Goal: Task Accomplishment & Management: Manage account settings

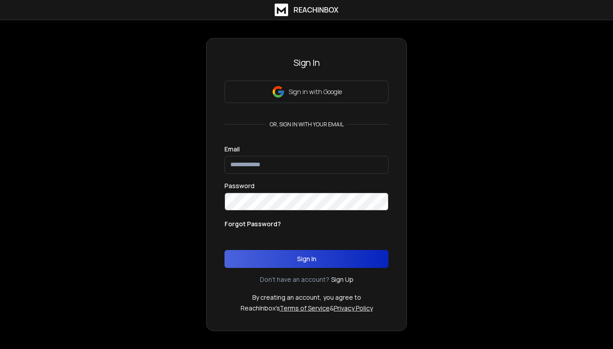
type input "******"
click at [306, 258] on button "Sign In" at bounding box center [306, 259] width 164 height 18
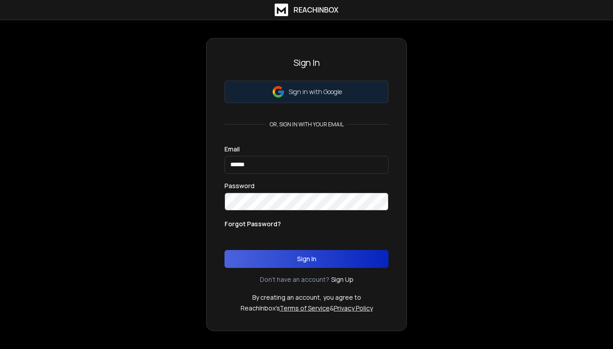
click at [346, 98] on button "Sign in with Google" at bounding box center [306, 92] width 164 height 22
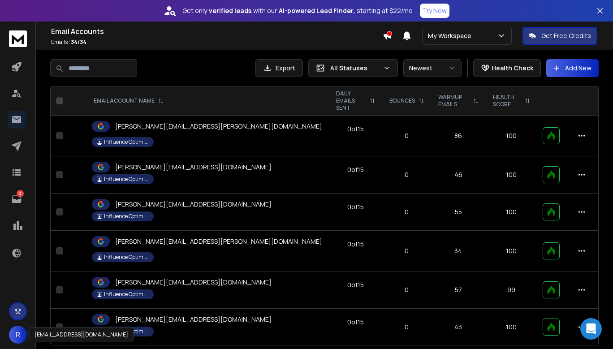
click at [17, 330] on span "R" at bounding box center [18, 335] width 18 height 18
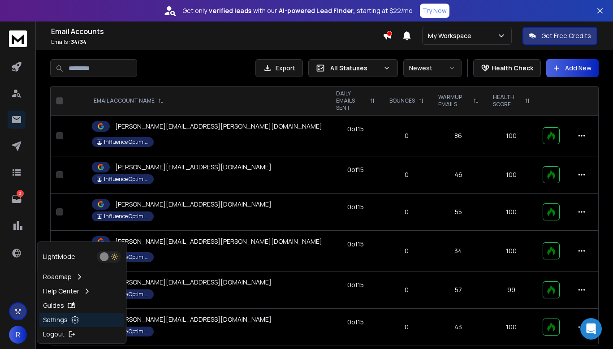
click at [60, 317] on p "Settings" at bounding box center [55, 319] width 25 height 9
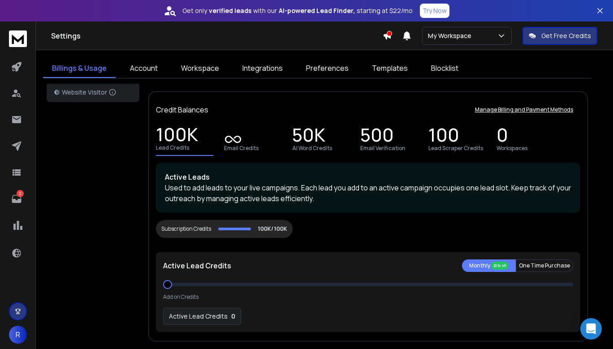
click at [272, 66] on link "Integrations" at bounding box center [262, 68] width 58 height 19
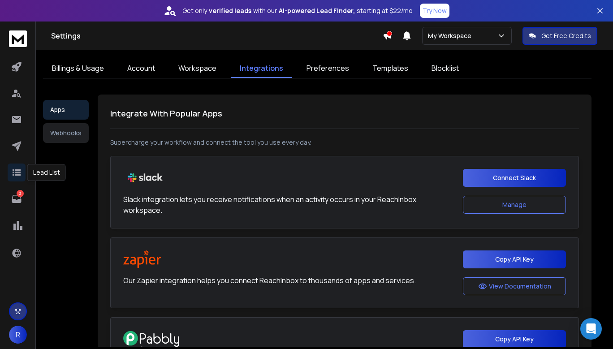
click at [13, 171] on icon at bounding box center [16, 172] width 11 height 11
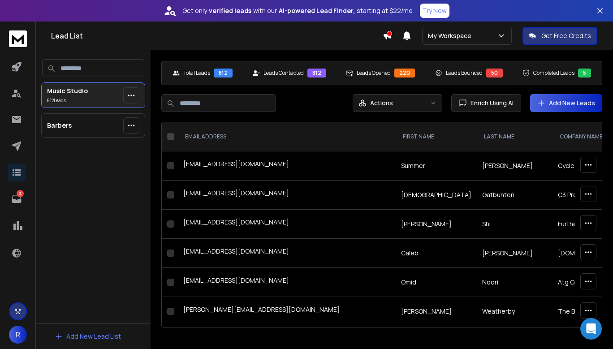
click at [95, 133] on div "Barbers" at bounding box center [93, 125] width 104 height 24
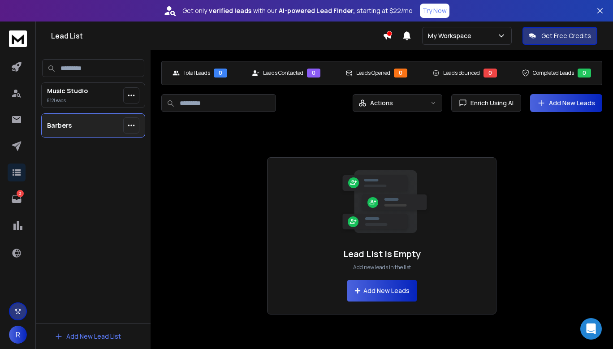
click at [381, 288] on button "Add New Leads" at bounding box center [381, 290] width 69 height 21
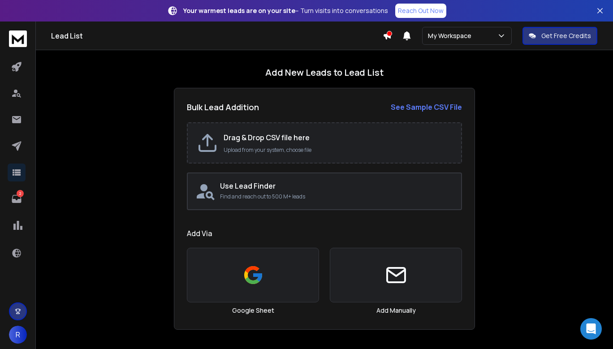
click at [318, 154] on div "Drag & Drop CSV file here Upload from your system, choose file" at bounding box center [337, 142] width 228 height 21
type input "**********"
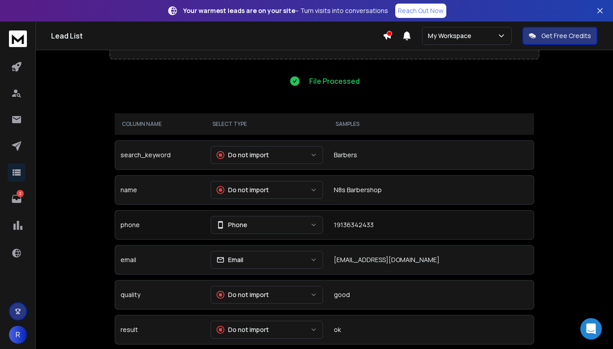
scroll to position [137, 0]
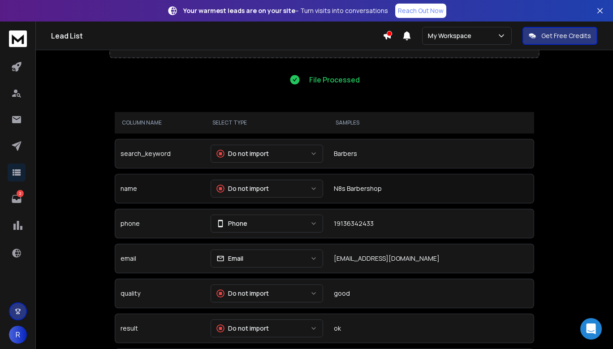
click at [296, 187] on button "Do not import" at bounding box center [266, 189] width 112 height 18
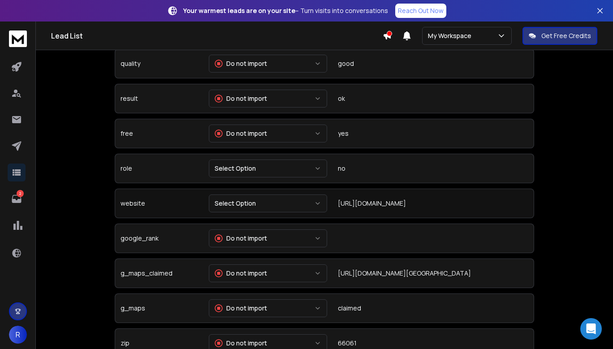
scroll to position [369, 0]
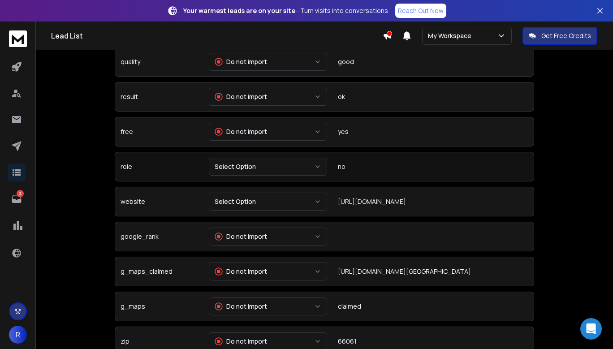
click at [302, 170] on button "Select Option" at bounding box center [268, 167] width 118 height 18
click at [273, 202] on button "Select Option" at bounding box center [268, 202] width 118 height 18
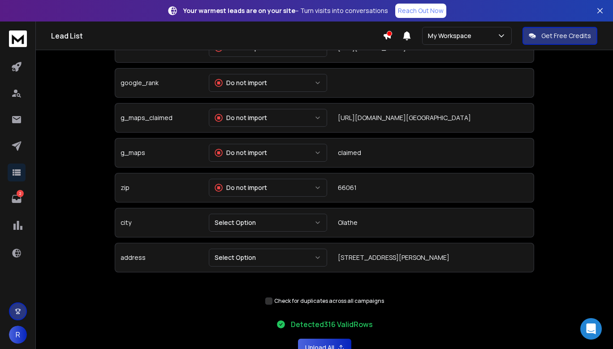
scroll to position [523, 0]
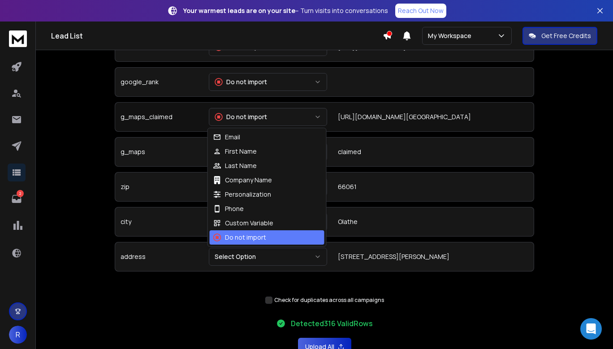
click at [265, 116] on button "Do not import" at bounding box center [268, 117] width 118 height 18
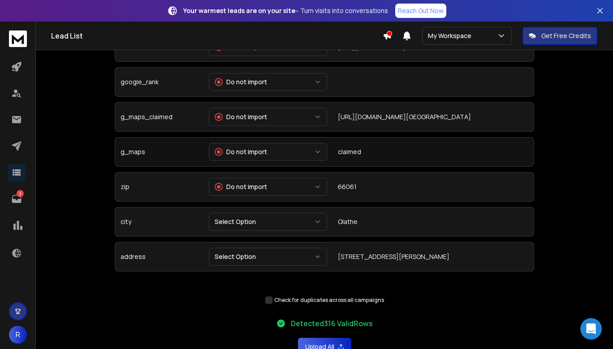
click at [269, 151] on button "Do not import" at bounding box center [268, 152] width 118 height 18
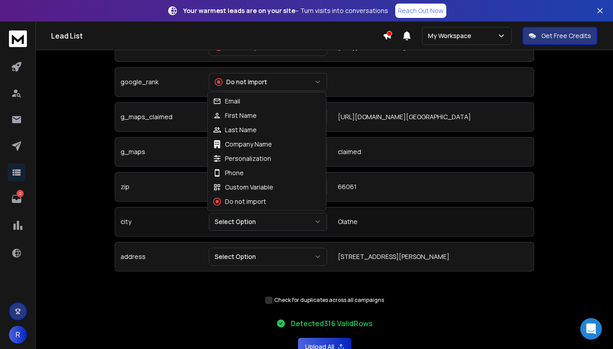
click at [258, 226] on button "Select Option" at bounding box center [268, 222] width 118 height 18
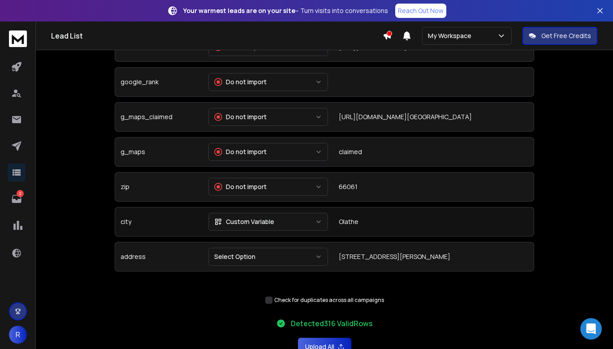
click at [266, 228] on button "Custom Variable" at bounding box center [268, 222] width 120 height 18
click at [256, 259] on button "Select Option" at bounding box center [268, 257] width 118 height 18
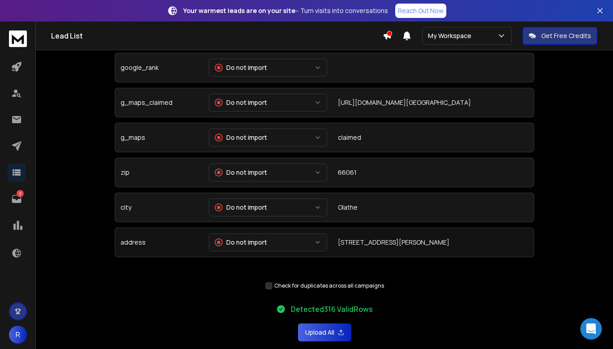
scroll to position [537, 0]
click at [326, 333] on button "Upload All" at bounding box center [324, 333] width 53 height 18
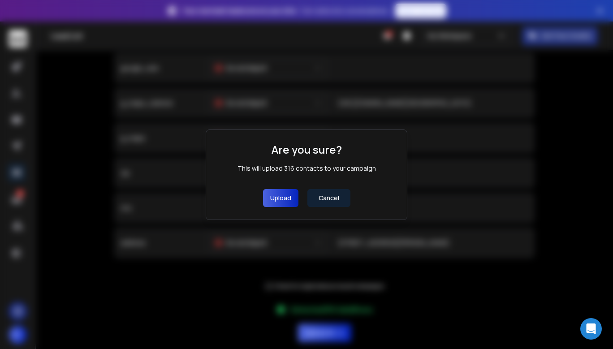
click at [287, 196] on button "Upload" at bounding box center [280, 198] width 35 height 18
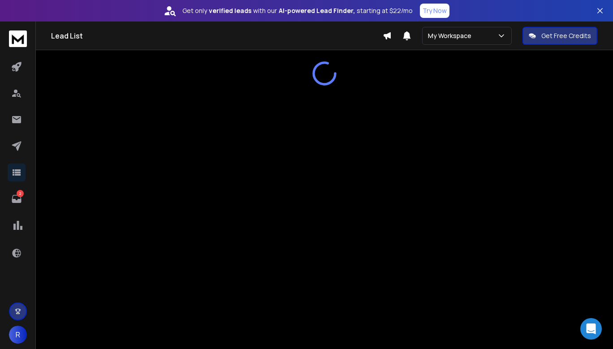
scroll to position [21, 0]
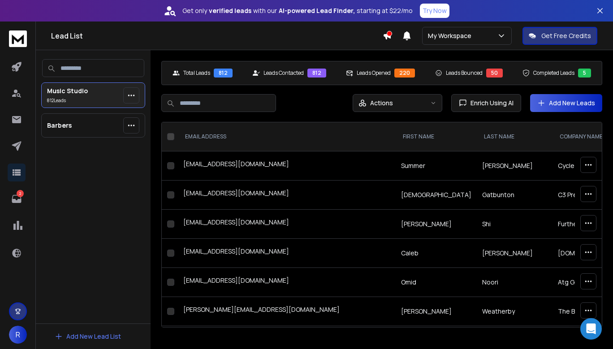
click at [86, 129] on div "Barbers" at bounding box center [93, 125] width 104 height 24
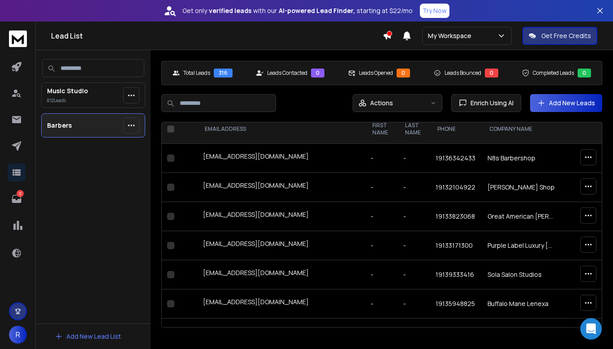
scroll to position [0, 0]
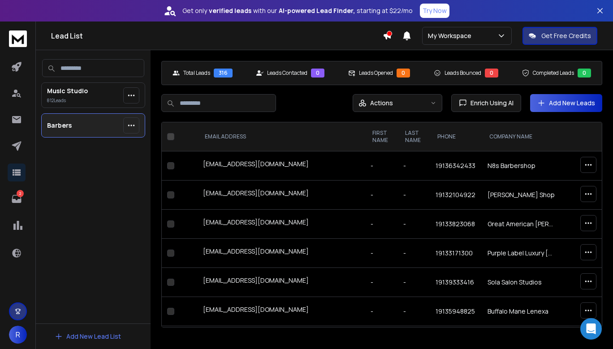
click at [172, 162] on button "button" at bounding box center [170, 165] width 7 height 7
click at [479, 105] on span "Enrich Using AI" at bounding box center [490, 103] width 47 height 9
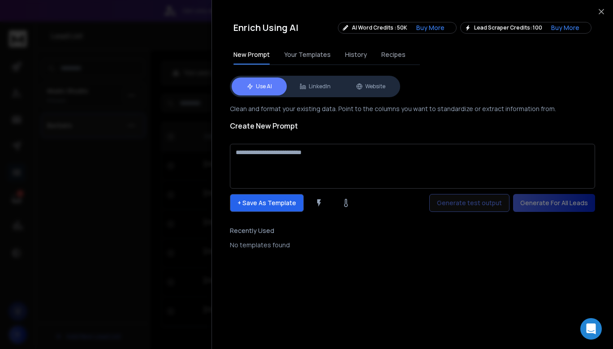
click at [363, 90] on button "Website" at bounding box center [371, 86] width 56 height 18
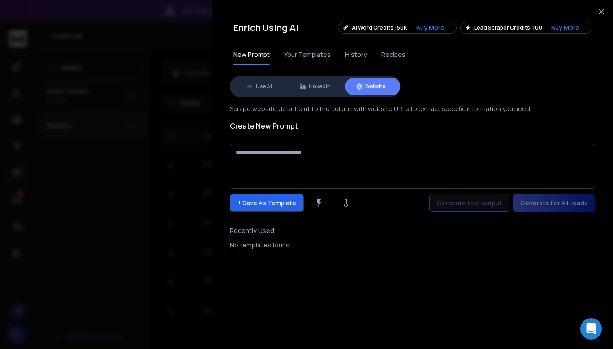
click at [266, 93] on button "Use AI" at bounding box center [260, 86] width 56 height 18
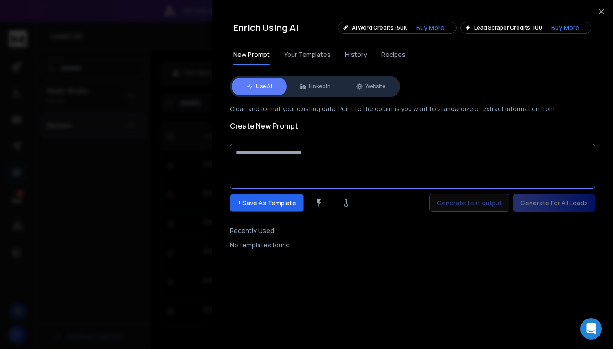
click at [369, 167] on textarea at bounding box center [412, 166] width 365 height 45
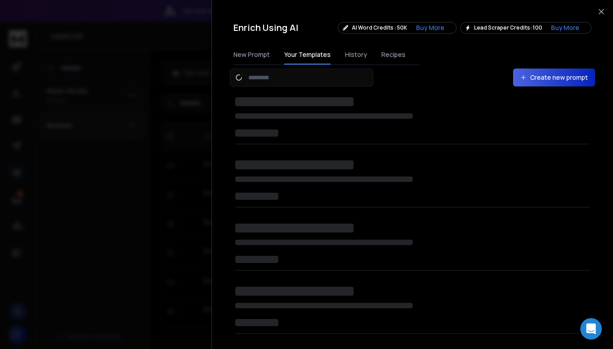
click at [306, 56] on button "Your Templates" at bounding box center [307, 55] width 47 height 20
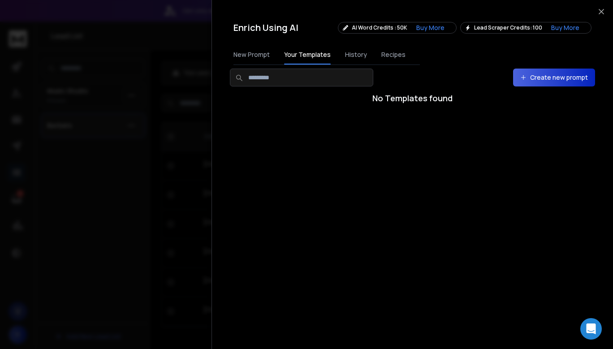
click at [385, 58] on span "Recipes" at bounding box center [393, 54] width 24 height 9
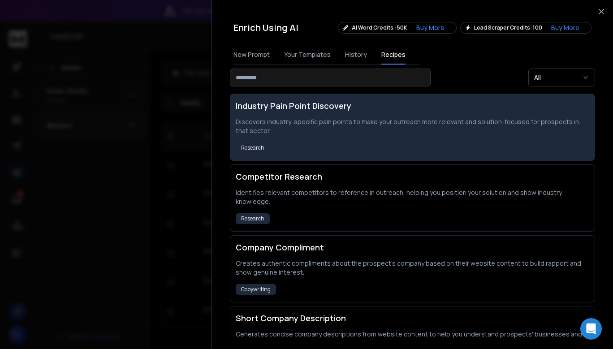
click at [333, 142] on div "Industry Pain Point Discovery Discovers industry-specific pain points to make y…" at bounding box center [412, 127] width 365 height 67
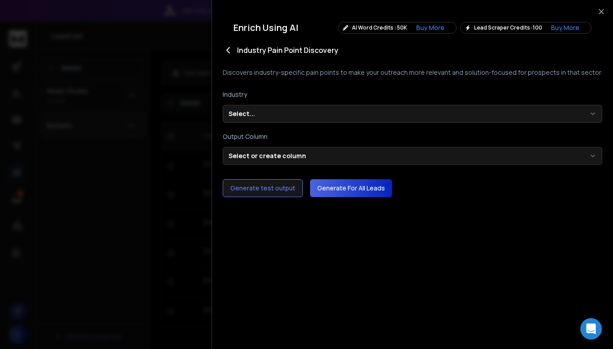
click at [316, 116] on body "Get only verified leads with our AI-powered Lead Finder, starting at $22/mo Try…" at bounding box center [306, 174] width 613 height 349
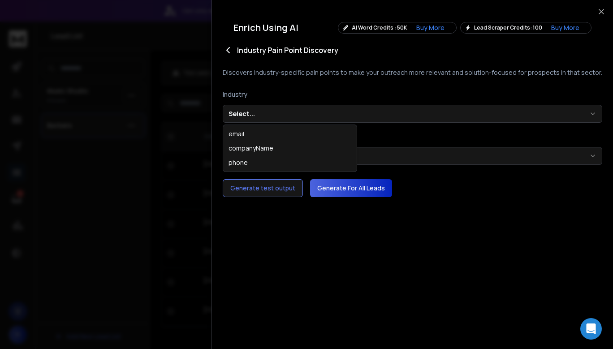
scroll to position [0, 2]
click at [373, 134] on body "Get only verified leads with our AI-powered Lead Finder, starting at $22/mo Try…" at bounding box center [306, 174] width 613 height 349
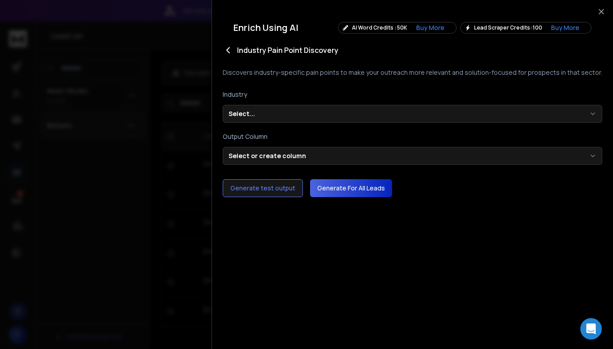
click at [293, 160] on body "Get only verified leads with our AI-powered Lead Finder, starting at $22/mo Try…" at bounding box center [306, 174] width 613 height 349
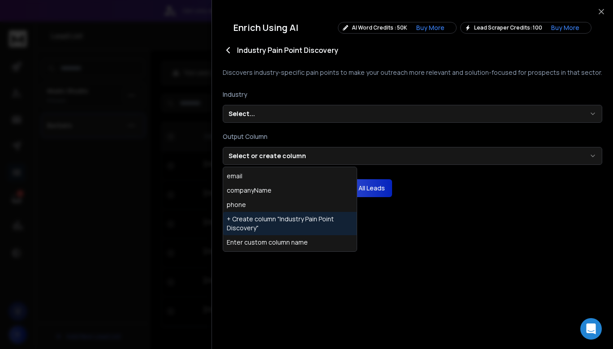
select select "*******"
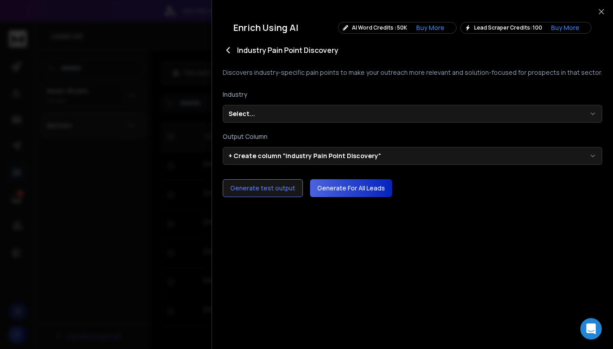
click at [336, 187] on button "Generate For All Leads" at bounding box center [351, 188] width 82 height 18
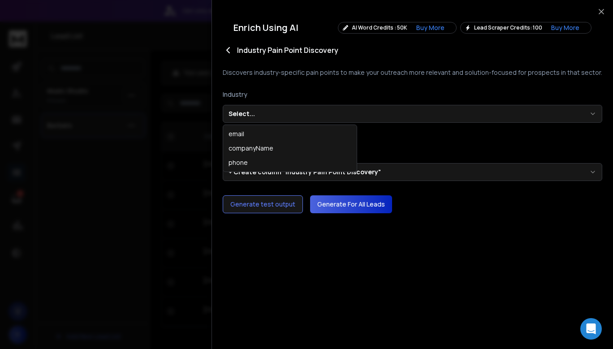
click at [306, 106] on body "Get only verified leads with our AI-powered Lead Finder, starting at $22/mo Try…" at bounding box center [306, 174] width 613 height 349
click at [331, 94] on body "Get only verified leads with our AI-powered Lead Finder, starting at $22/mo Try…" at bounding box center [306, 174] width 613 height 349
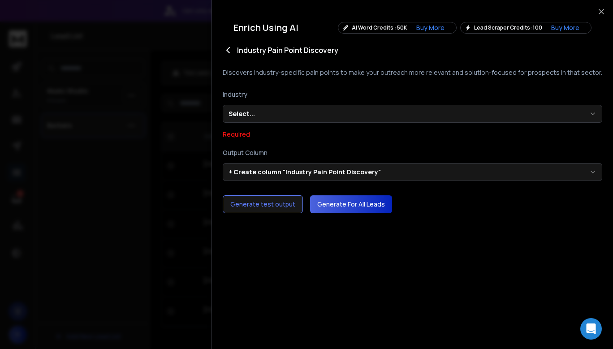
click at [194, 103] on div at bounding box center [306, 174] width 613 height 349
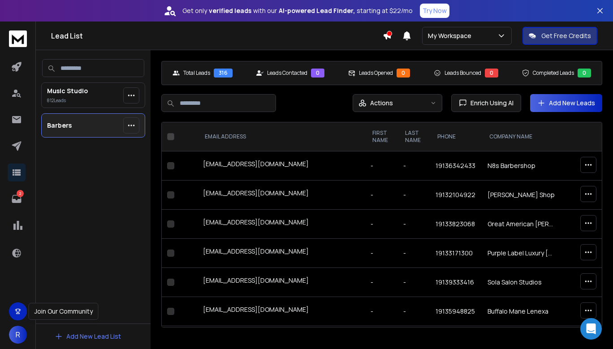
scroll to position [21, 0]
click at [17, 331] on span "R" at bounding box center [18, 335] width 18 height 18
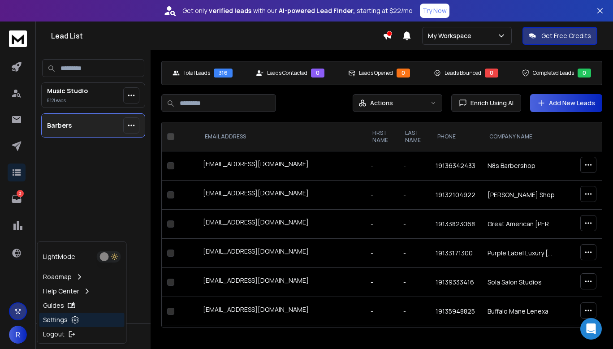
click at [48, 322] on p "Settings" at bounding box center [55, 319] width 25 height 9
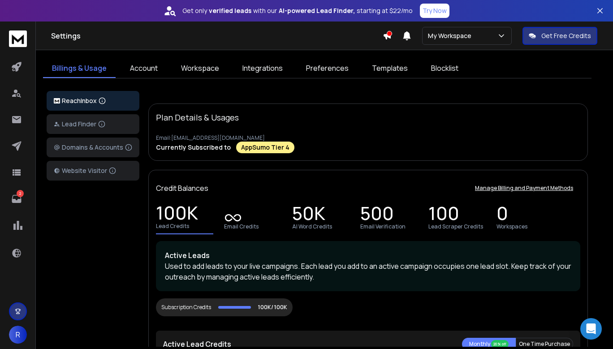
click at [271, 70] on link "Integrations" at bounding box center [262, 68] width 58 height 19
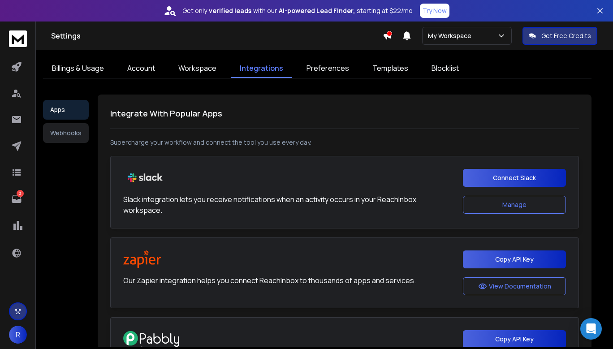
click at [76, 132] on button "Webhooks" at bounding box center [66, 133] width 46 height 20
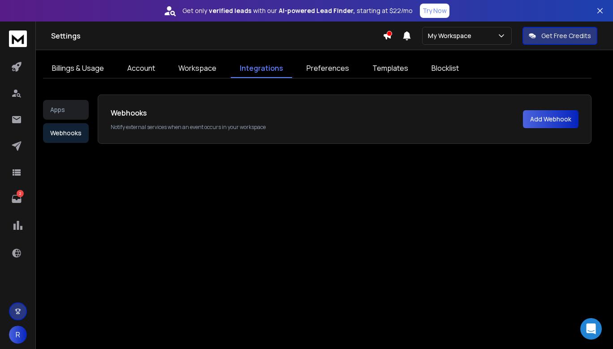
click at [205, 72] on link "Workspace" at bounding box center [197, 68] width 56 height 19
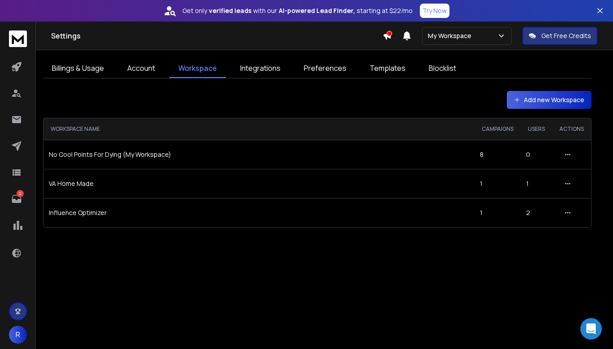
click at [372, 65] on link "Templates" at bounding box center [388, 68] width 54 height 19
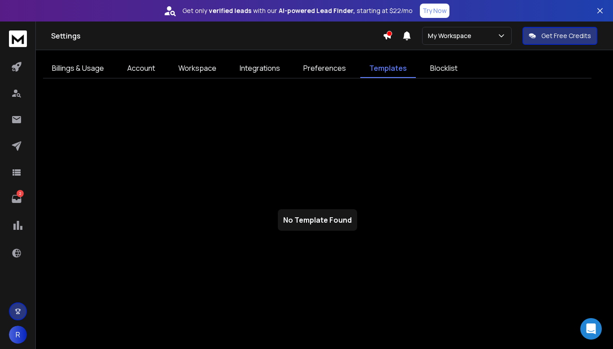
click at [136, 69] on link "Account" at bounding box center [141, 68] width 46 height 19
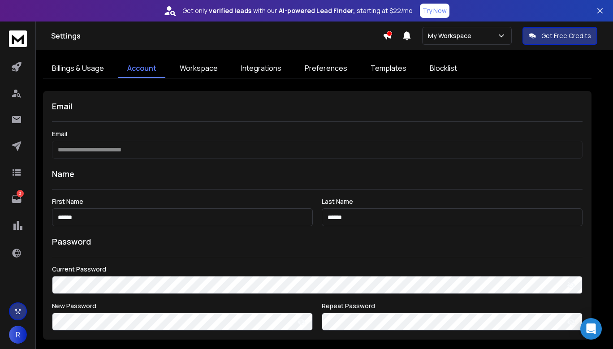
click at [193, 67] on link "Workspace" at bounding box center [199, 68] width 56 height 19
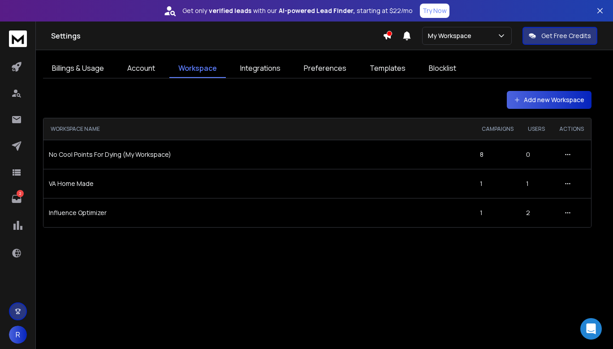
click at [257, 69] on link "Integrations" at bounding box center [260, 68] width 58 height 19
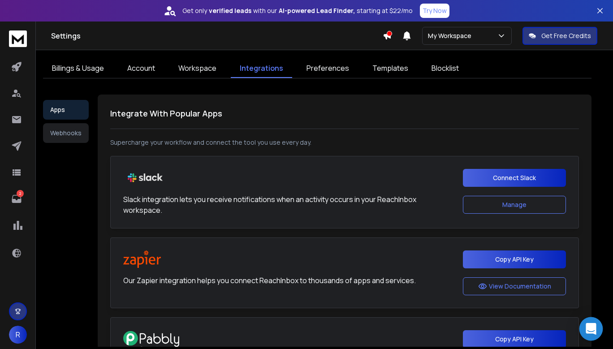
click at [594, 325] on icon "Open Intercom Messenger" at bounding box center [590, 329] width 10 height 12
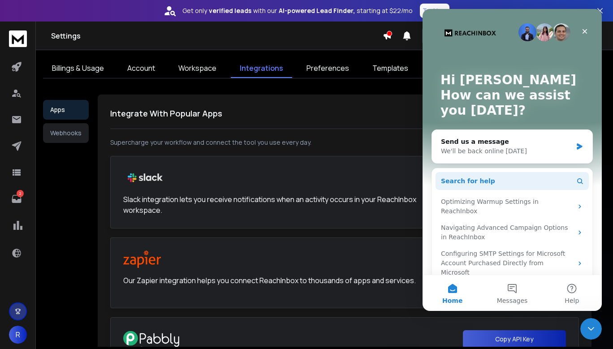
click at [518, 181] on button "Search for help" at bounding box center [511, 181] width 153 height 18
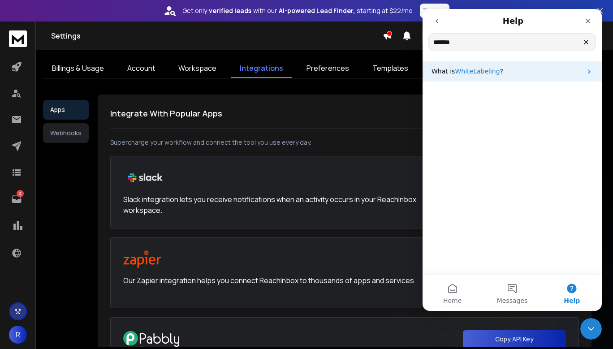
type input "*******"
click at [481, 70] on span "WhiteLabeling" at bounding box center [477, 71] width 45 height 7
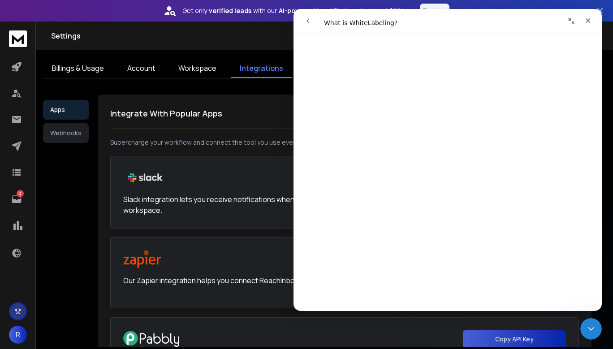
scroll to position [496, 0]
click at [202, 176] on div "Slack integration lets you receive notifications when an activity occurs in you…" at bounding box center [288, 192] width 331 height 47
click at [588, 20] on icon "Close" at bounding box center [587, 20] width 5 height 5
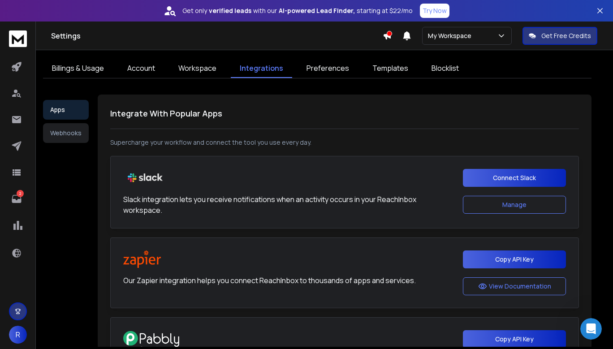
click at [212, 67] on link "Workspace" at bounding box center [197, 68] width 56 height 19
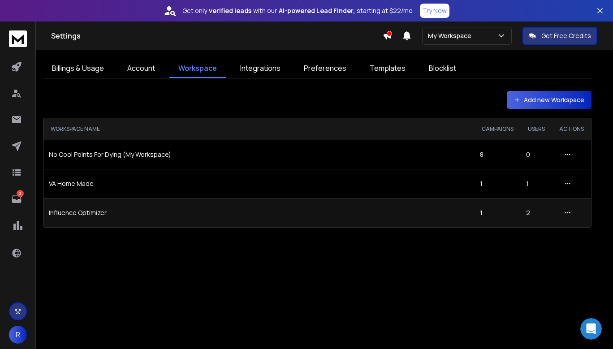
click at [157, 209] on td "Influence Optimizer" at bounding box center [258, 212] width 431 height 29
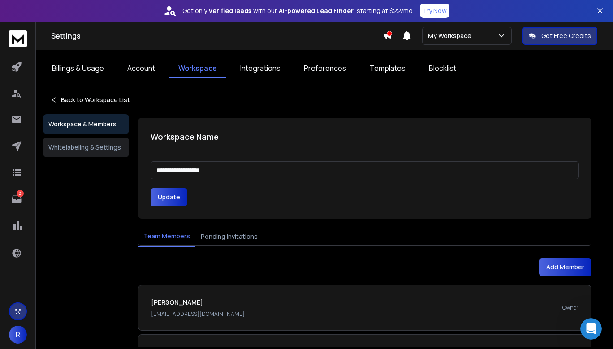
click at [103, 148] on button "Whitelabeling & Settings" at bounding box center [86, 147] width 86 height 20
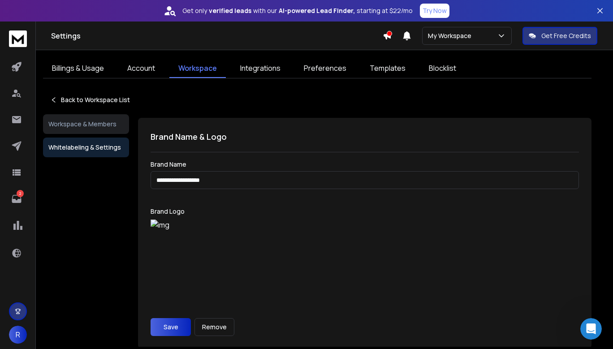
click at [107, 124] on button "Workspace & Members" at bounding box center [86, 124] width 86 height 20
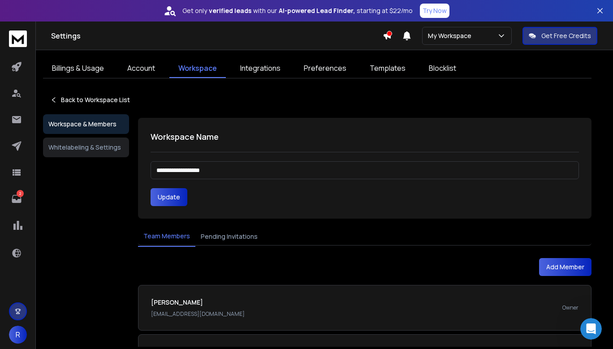
click at [143, 65] on link "Account" at bounding box center [141, 68] width 46 height 19
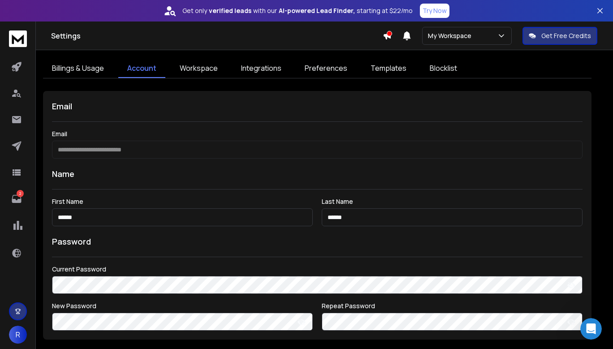
click at [201, 70] on link "Workspace" at bounding box center [199, 68] width 56 height 19
